Goal: Communication & Community: Answer question/provide support

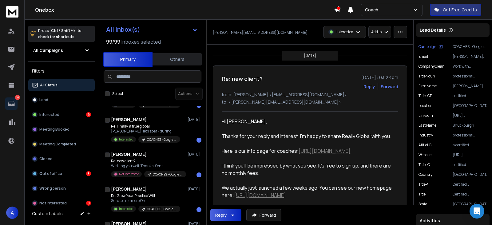
scroll to position [615, 0]
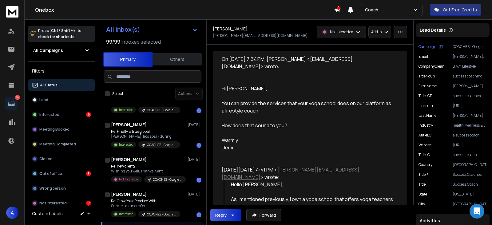
scroll to position [0, 0]
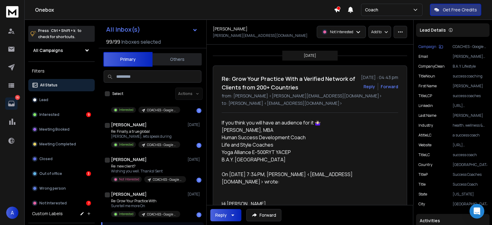
click at [215, 214] on div "Reply" at bounding box center [225, 215] width 21 height 7
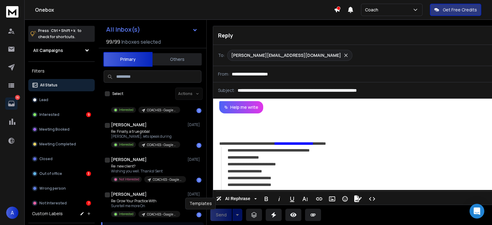
click at [251, 214] on icon at bounding box center [254, 215] width 6 height 6
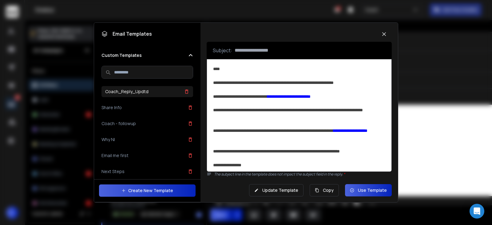
click at [370, 188] on button "Use Template" at bounding box center [368, 190] width 47 height 12
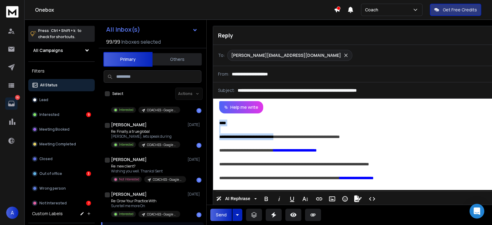
drag, startPoint x: 232, startPoint y: 108, endPoint x: 160, endPoint y: 86, distance: 74.8
click at [213, 114] on div "**********" at bounding box center [373, 152] width 320 height 77
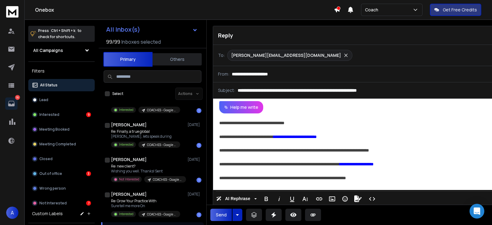
click at [242, 120] on div "**********" at bounding box center [372, 123] width 307 height 7
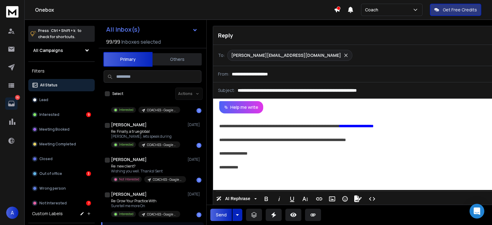
click at [219, 171] on div at bounding box center [375, 174] width 313 height 7
click at [210, 212] on button "Send" at bounding box center [221, 215] width 22 height 12
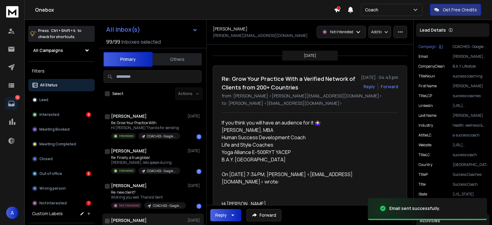
scroll to position [577, 0]
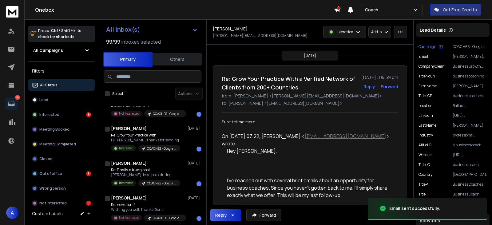
click at [215, 218] on div "Reply" at bounding box center [220, 215] width 11 height 6
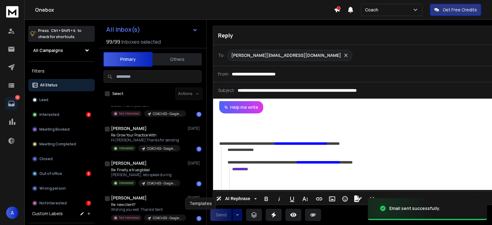
drag, startPoint x: 197, startPoint y: 214, endPoint x: 197, endPoint y: 205, distance: 9.5
click at [246, 216] on button at bounding box center [254, 215] width 16 height 12
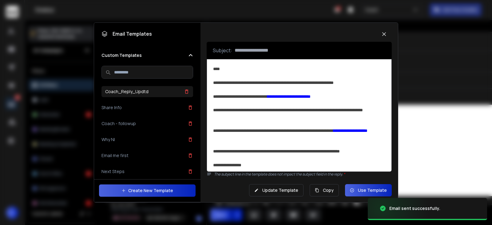
drag, startPoint x: 371, startPoint y: 189, endPoint x: 353, endPoint y: 183, distance: 18.8
click at [371, 190] on button "Use Template" at bounding box center [368, 190] width 47 height 12
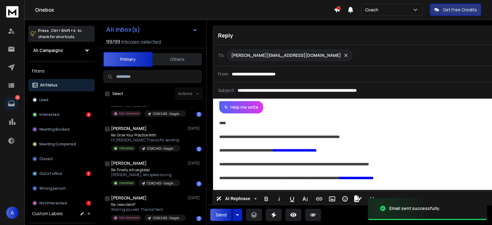
click at [219, 120] on div "****" at bounding box center [372, 123] width 307 height 7
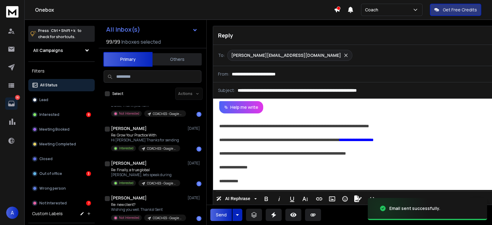
scroll to position [77, 0]
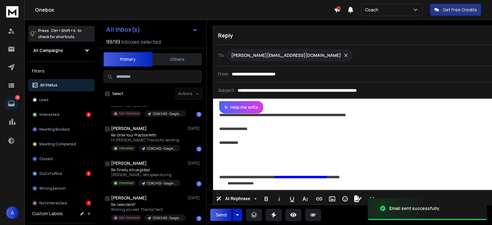
click at [219, 146] on div at bounding box center [375, 149] width 313 height 7
click at [210, 210] on button "Send" at bounding box center [221, 215] width 22 height 12
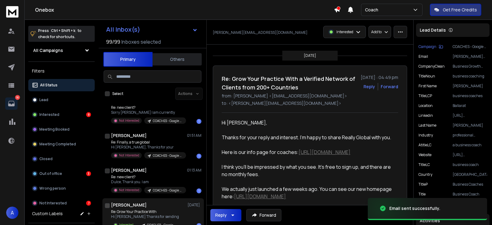
scroll to position [500, 0]
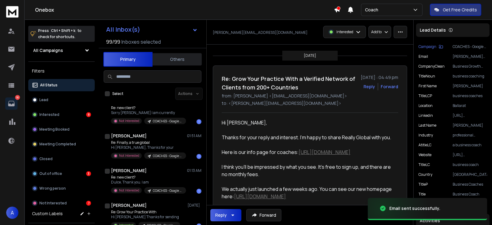
drag, startPoint x: 116, startPoint y: 145, endPoint x: 137, endPoint y: 148, distance: 21.4
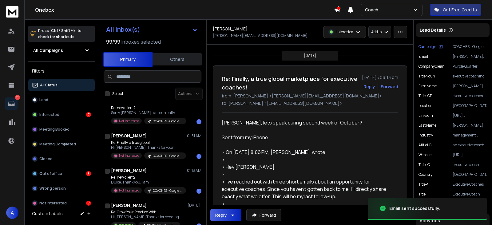
click at [215, 216] on div "Reply" at bounding box center [220, 215] width 11 height 6
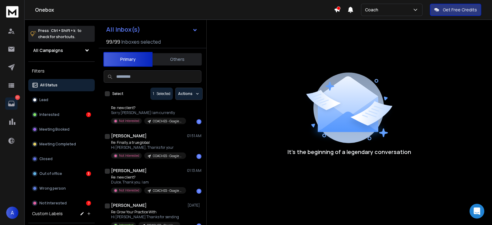
click at [178, 91] on p "Actions" at bounding box center [185, 93] width 14 height 5
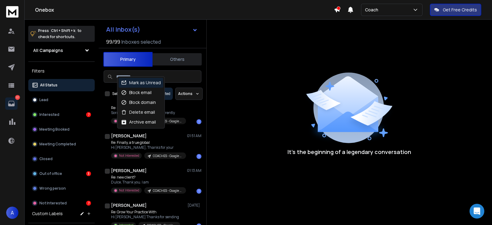
click at [135, 81] on div "Mark as Unread" at bounding box center [141, 83] width 40 height 6
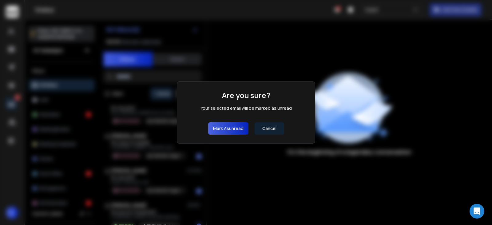
click at [236, 126] on p "Mark as unread" at bounding box center [228, 129] width 30 height 6
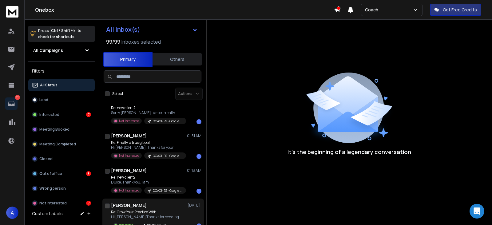
click at [122, 202] on div "[PERSON_NAME] [DATE]" at bounding box center [156, 205] width 90 height 6
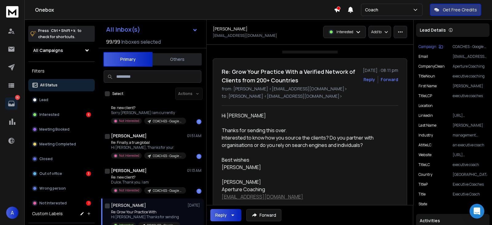
scroll to position [0, 0]
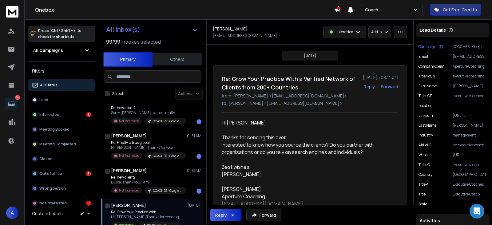
click at [215, 216] on div "Reply" at bounding box center [220, 215] width 11 height 6
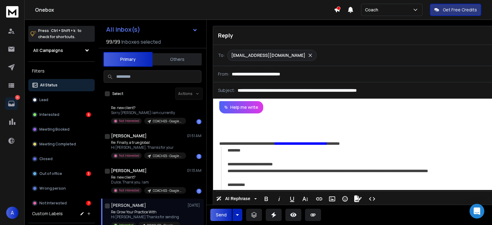
click at [105, 204] on button "button" at bounding box center [107, 206] width 5 height 5
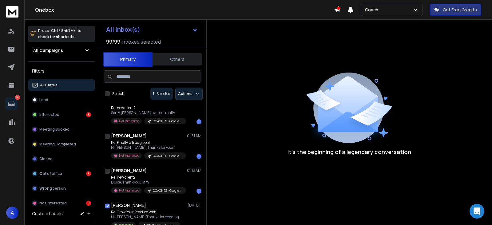
click at [178, 91] on p "Actions" at bounding box center [185, 93] width 14 height 5
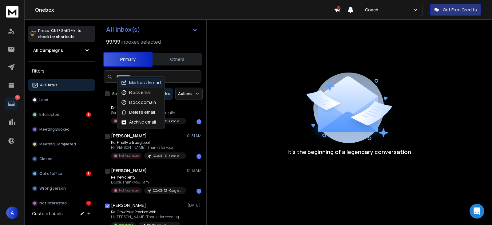
click at [138, 81] on div "Mark as Unread" at bounding box center [141, 83] width 40 height 6
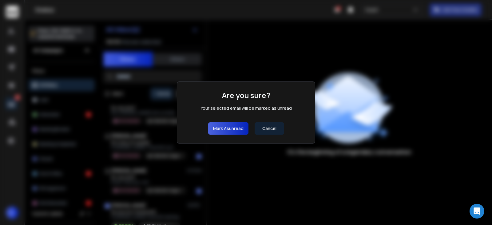
click at [225, 126] on p "Mark as unread" at bounding box center [228, 129] width 30 height 6
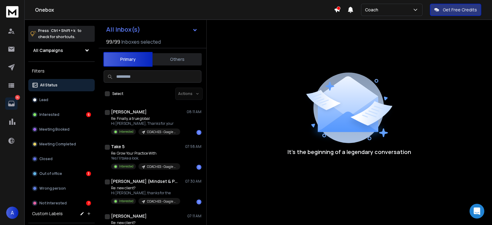
scroll to position [346, 0]
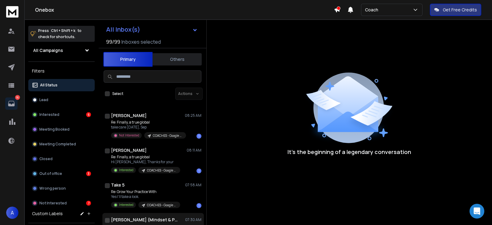
click at [111, 224] on p "Re: new client?" at bounding box center [145, 226] width 69 height 5
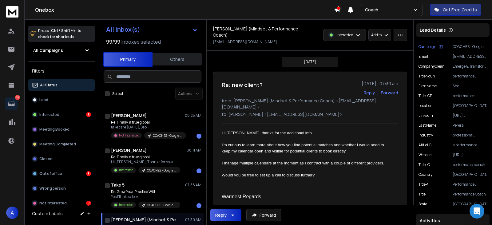
click at [105, 218] on button "button" at bounding box center [107, 220] width 5 height 5
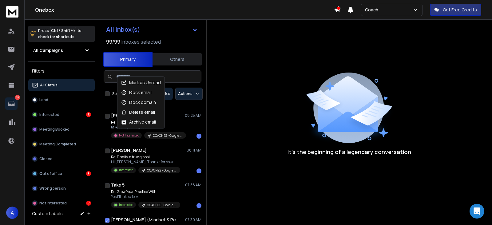
click at [178, 91] on p "Actions" at bounding box center [185, 93] width 14 height 5
click at [141, 81] on div "Mark as Unread" at bounding box center [141, 83] width 40 height 6
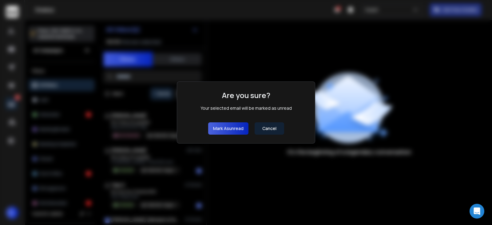
click at [224, 127] on button "Mark as unread" at bounding box center [228, 128] width 40 height 12
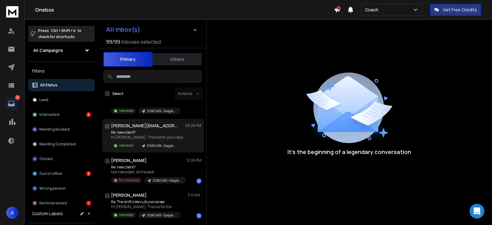
scroll to position [0, 0]
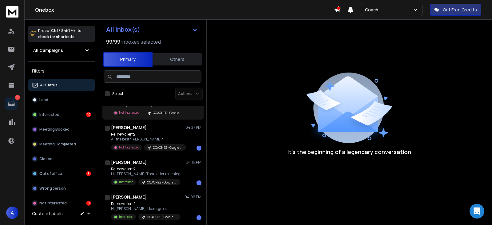
scroll to position [77, 0]
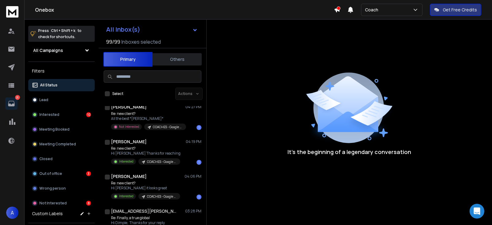
click at [128, 181] on p "Re: new client?" at bounding box center [145, 183] width 69 height 5
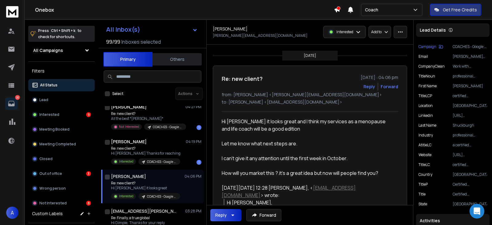
click at [215, 217] on div "Reply" at bounding box center [220, 215] width 11 height 6
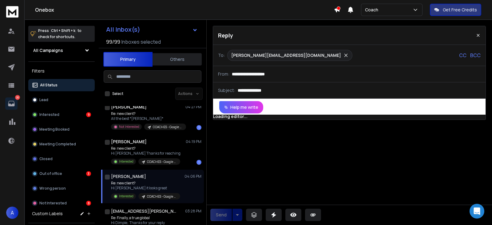
click at [246, 215] on button at bounding box center [254, 215] width 16 height 12
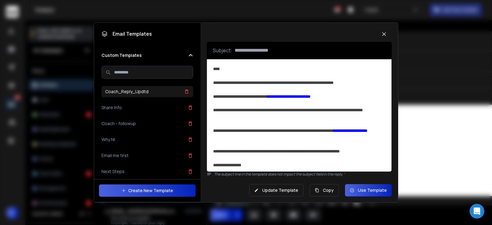
click at [127, 169] on div "Next Steps" at bounding box center [148, 172] width 92 height 6
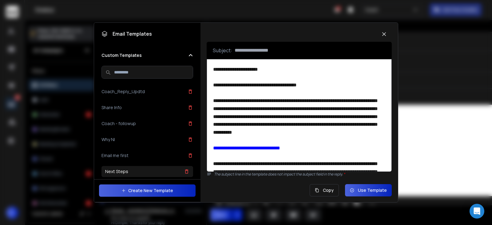
click at [375, 186] on button "Use Template" at bounding box center [368, 190] width 47 height 12
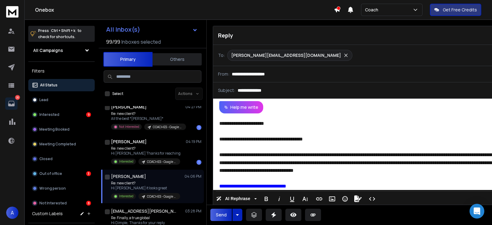
click at [219, 120] on div "**********" at bounding box center [372, 124] width 307 height 8
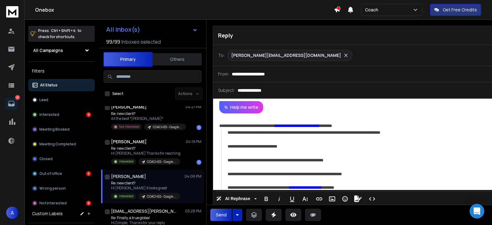
scroll to position [192, 0]
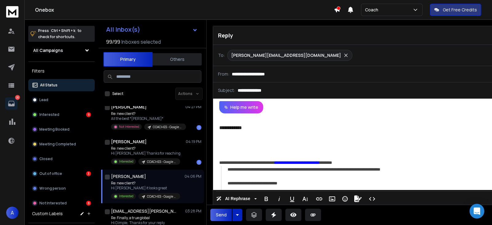
click at [219, 132] on div at bounding box center [375, 135] width 313 height 7
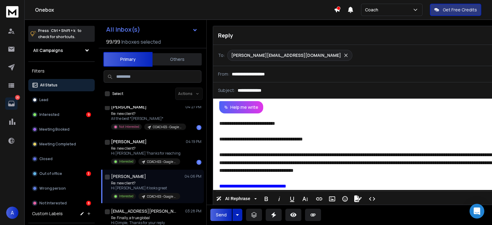
click at [245, 128] on div at bounding box center [375, 132] width 313 height 8
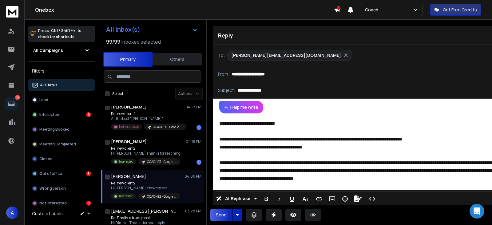
click at [262, 128] on div "**********" at bounding box center [372, 136] width 307 height 16
click at [408, 128] on div "**********" at bounding box center [372, 136] width 307 height 16
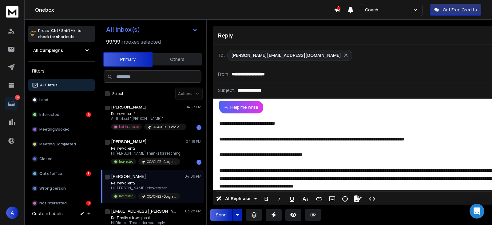
click at [210, 212] on button "Send" at bounding box center [221, 215] width 22 height 12
